Goal: Task Accomplishment & Management: Use online tool/utility

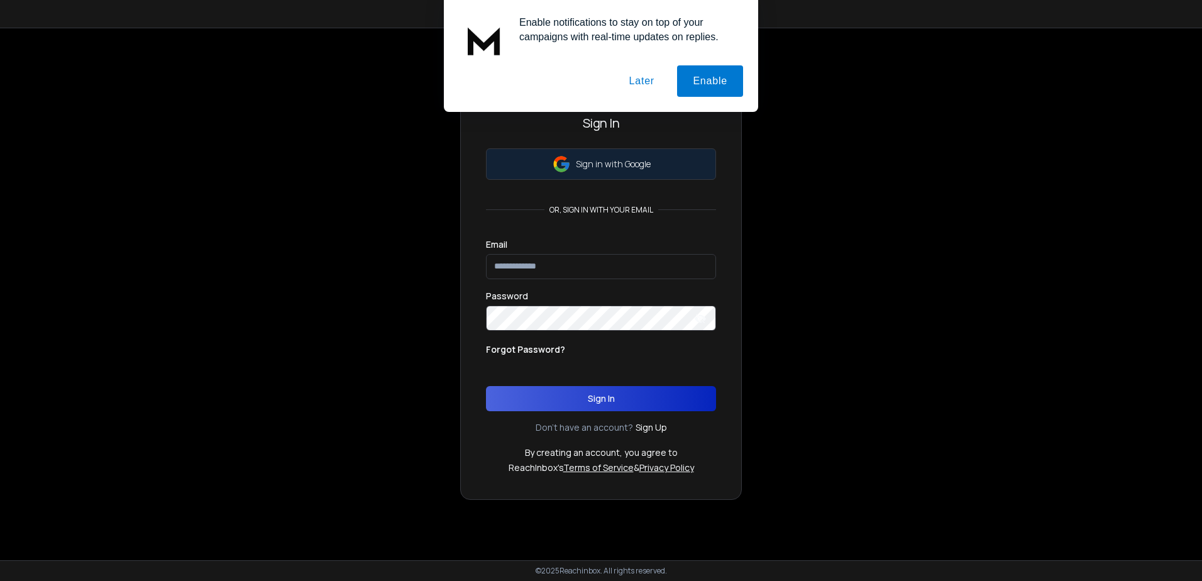
click at [626, 165] on p "Sign in with Google" at bounding box center [613, 164] width 75 height 13
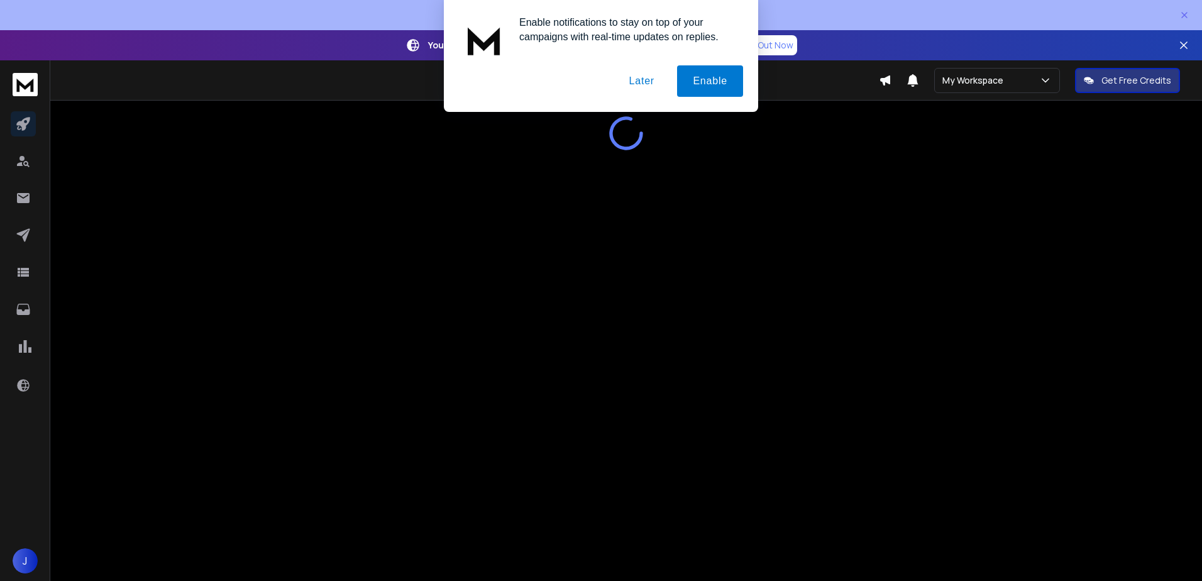
click at [645, 79] on button "Later" at bounding box center [641, 80] width 57 height 31
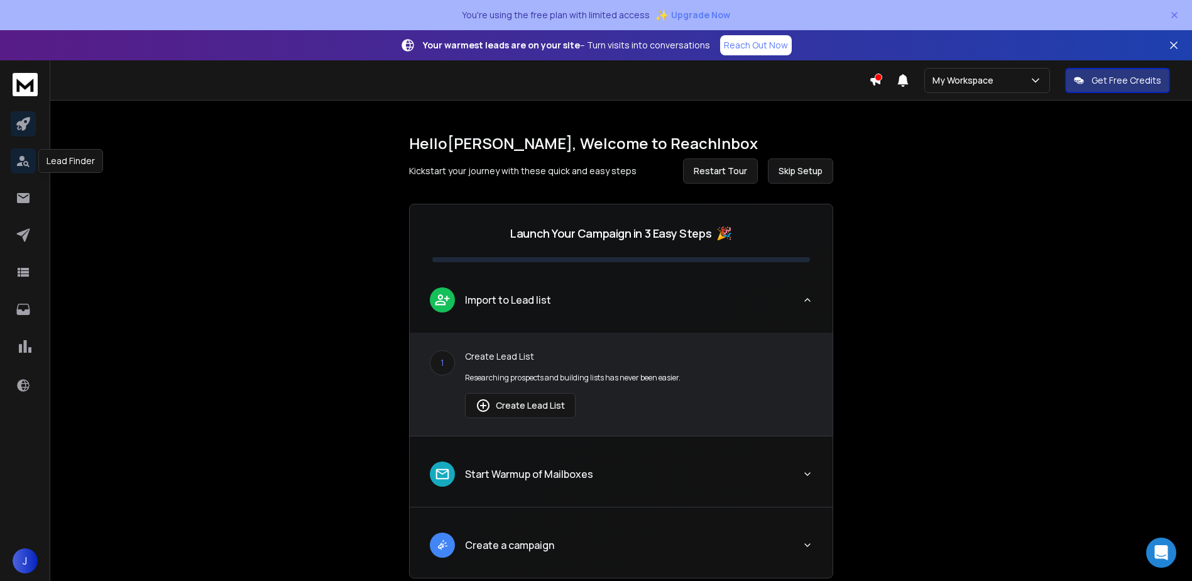
click at [31, 161] on link at bounding box center [23, 160] width 25 height 25
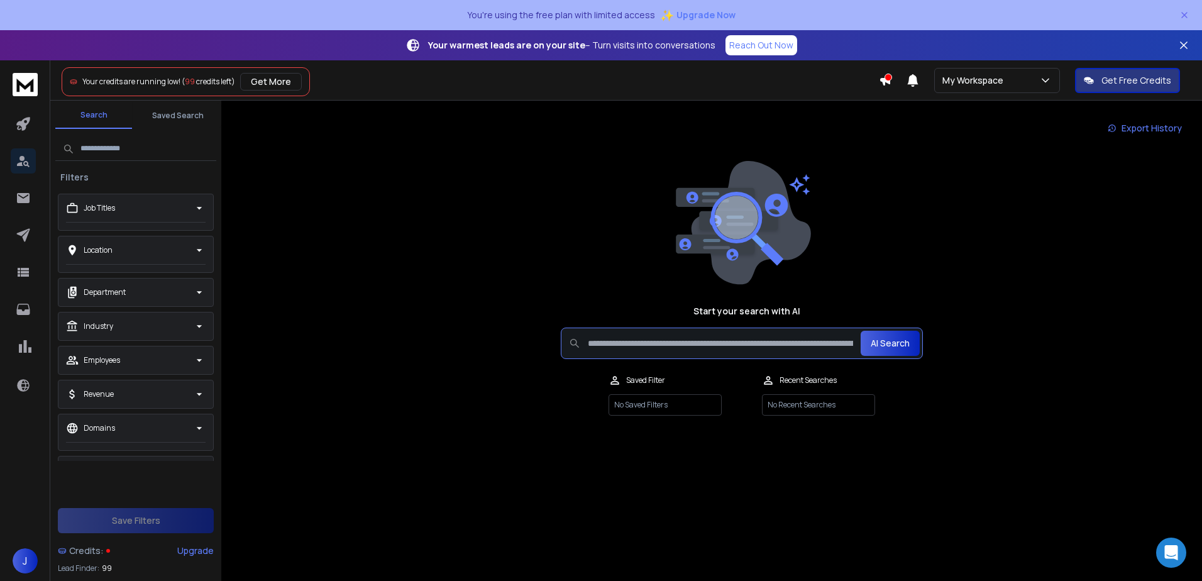
click at [144, 154] on input at bounding box center [135, 148] width 161 height 25
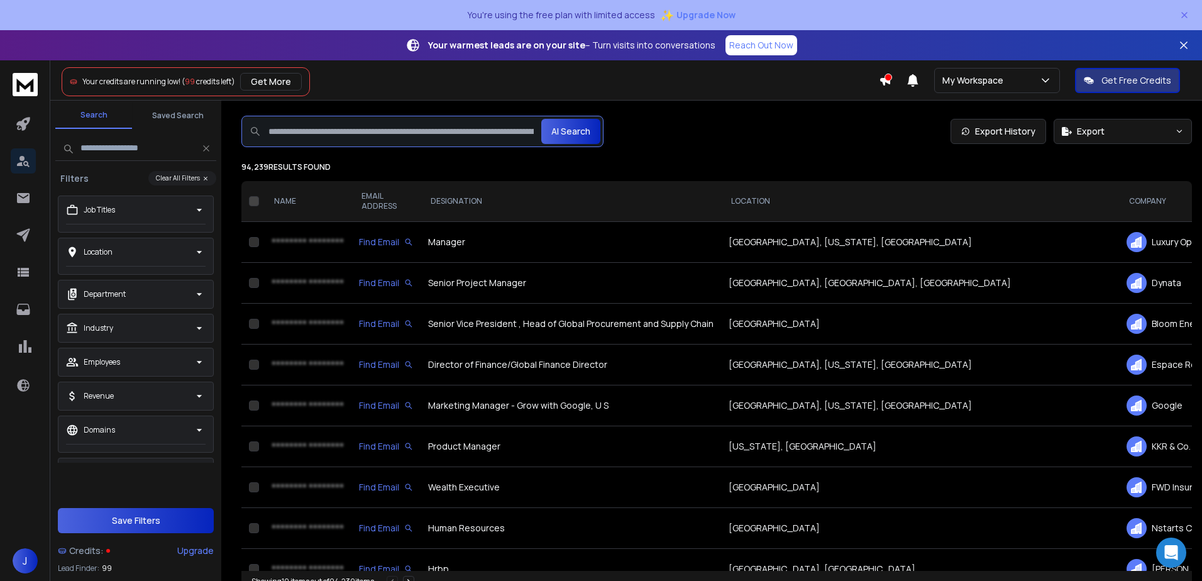
type input "**********"
click at [205, 145] on icon at bounding box center [206, 148] width 10 height 10
